Goal: Navigation & Orientation: Find specific page/section

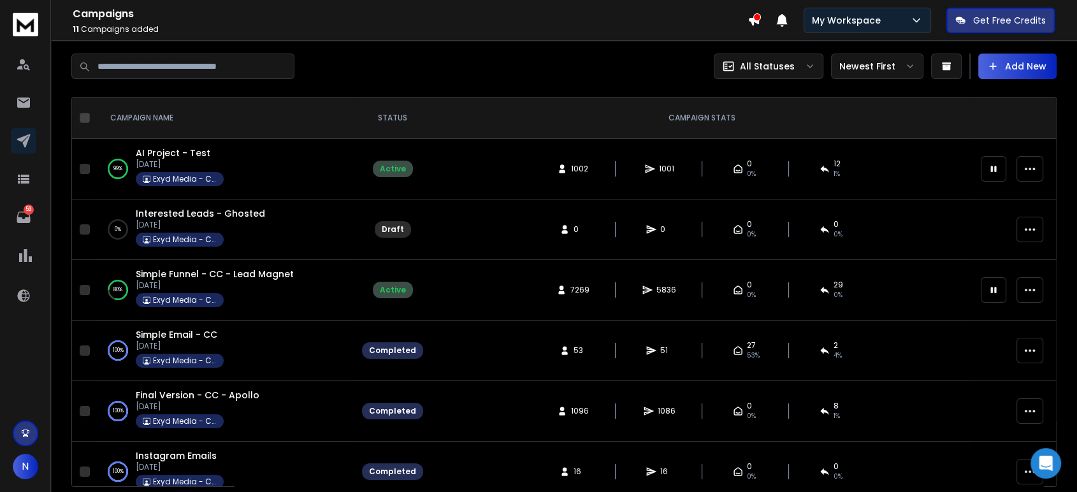
click at [870, 15] on p "My Workspace" at bounding box center [849, 20] width 74 height 13
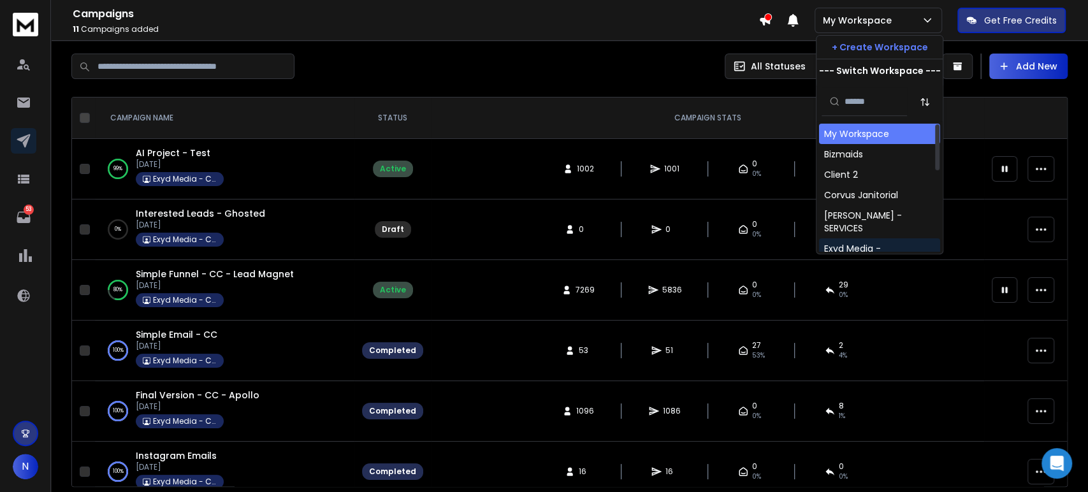
click at [846, 245] on div "Exyd Media - Commercial Cleaning" at bounding box center [879, 254] width 111 height 25
